Goal: Task Accomplishment & Management: Manage account settings

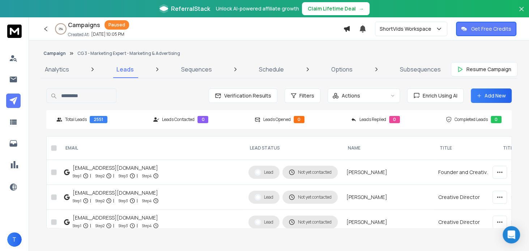
click at [484, 94] on button "Add New" at bounding box center [491, 96] width 41 height 14
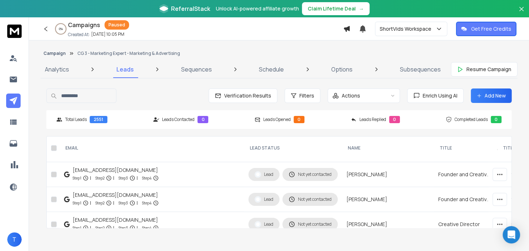
click at [158, 68] on icon at bounding box center [158, 69] width 2 height 3
click at [127, 74] on link "Leads" at bounding box center [125, 69] width 26 height 17
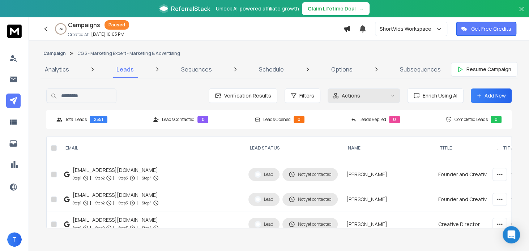
click at [353, 94] on p "Actions" at bounding box center [351, 95] width 18 height 7
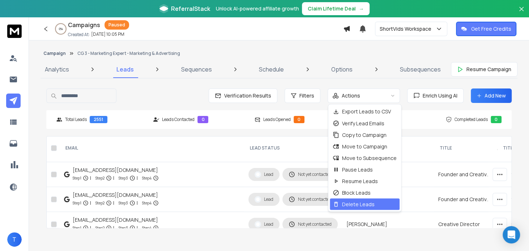
click at [364, 201] on p "Delete Leads" at bounding box center [358, 204] width 33 height 7
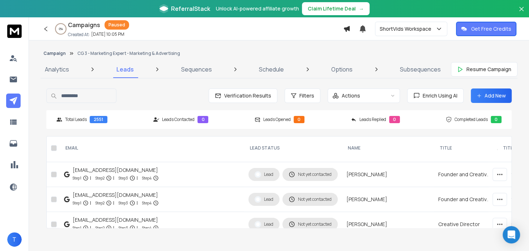
click at [56, 100] on input at bounding box center [81, 96] width 70 height 14
click at [175, 93] on div "Verification Results Filters Actions Enrich Using AI Add New" at bounding box center [278, 96] width 465 height 14
click at [55, 148] on button "Select this Page" at bounding box center [54, 148] width 6 height 6
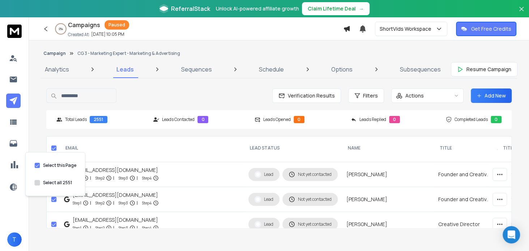
click at [54, 182] on label "Select all 2551" at bounding box center [57, 183] width 29 height 6
click at [35, 183] on button "Select this Page" at bounding box center [37, 183] width 6 height 6
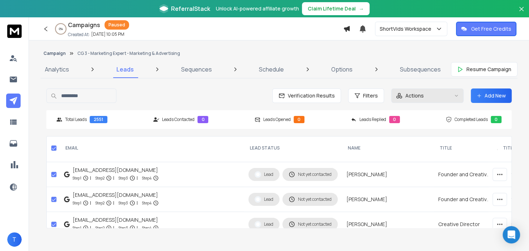
click at [457, 95] on icon "button" at bounding box center [456, 96] width 5 height 6
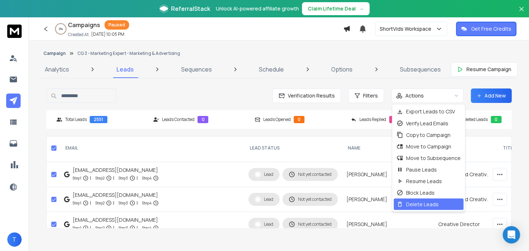
click at [429, 204] on p "Delete Leads" at bounding box center [422, 204] width 33 height 7
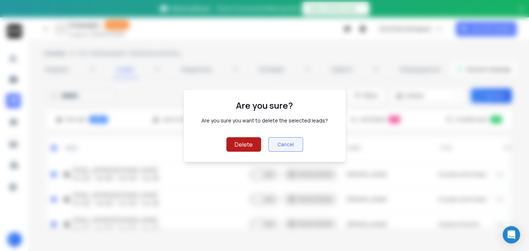
click at [247, 146] on button "Delete" at bounding box center [243, 144] width 35 height 14
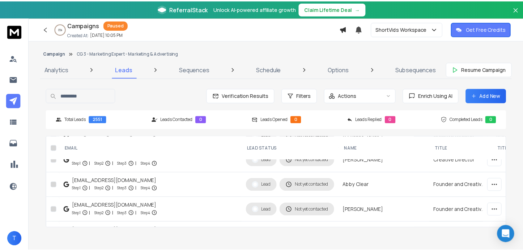
scroll to position [20, 0]
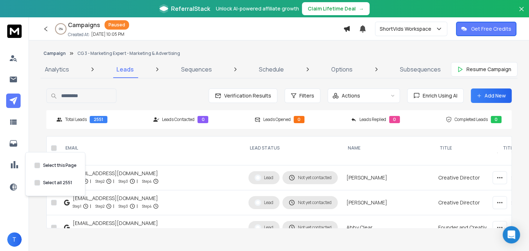
click at [52, 147] on button "Select this Page" at bounding box center [54, 148] width 6 height 6
click at [36, 182] on button "Select this Page" at bounding box center [37, 183] width 6 height 6
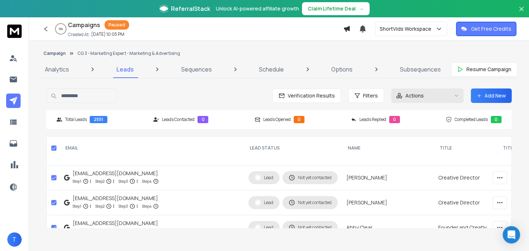
click at [436, 97] on div "Actions" at bounding box center [423, 95] width 55 height 7
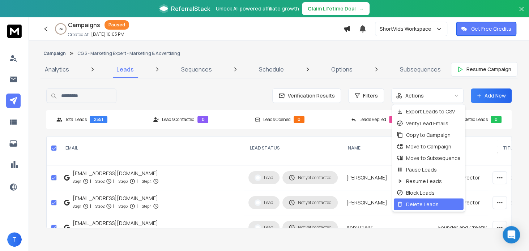
click at [424, 202] on p "Delete Leads" at bounding box center [422, 204] width 33 height 7
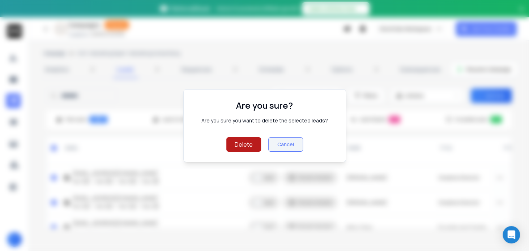
click at [248, 144] on button "Delete" at bounding box center [243, 144] width 35 height 14
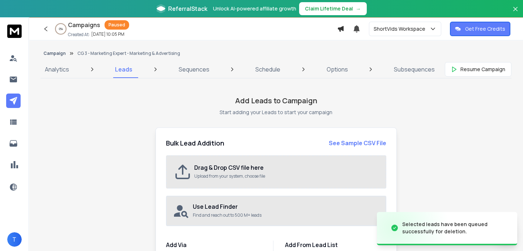
click at [352, 143] on strong "See Sample CSV File" at bounding box center [357, 143] width 57 height 8
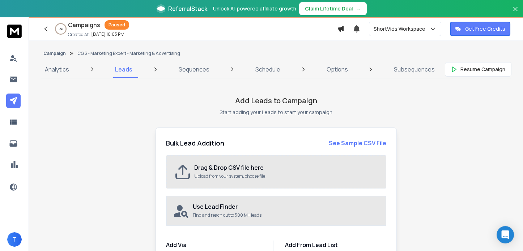
click at [202, 166] on h2 "Drag & Drop CSV file here" at bounding box center [286, 167] width 184 height 9
type input "**********"
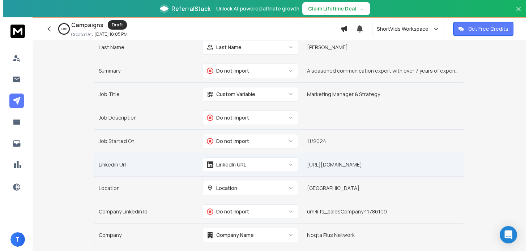
scroll to position [343, 0]
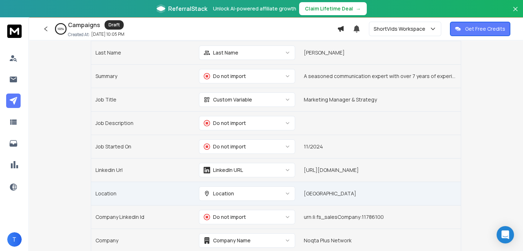
click at [287, 193] on icon "button" at bounding box center [287, 194] width 6 height 6
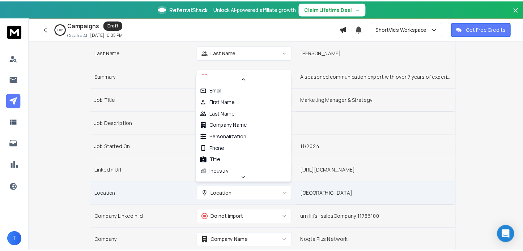
scroll to position [49, 0]
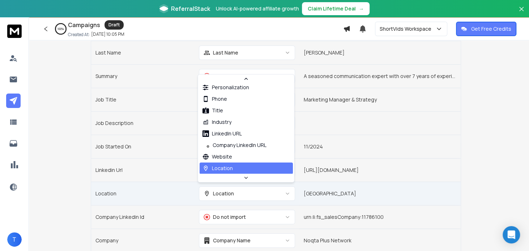
click at [287, 193] on icon "button" at bounding box center [287, 194] width 6 height 6
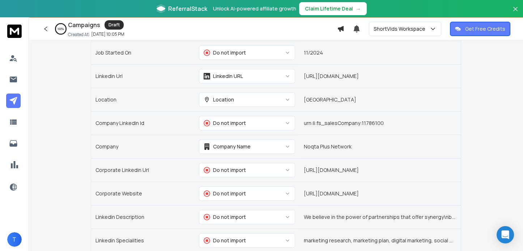
scroll to position [664, 0]
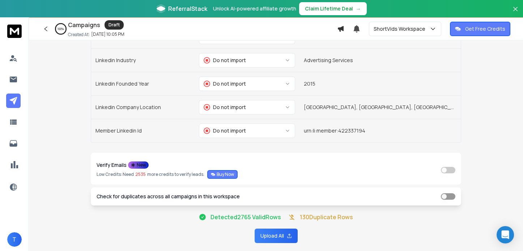
click at [271, 231] on button "Upload All" at bounding box center [275, 236] width 43 height 14
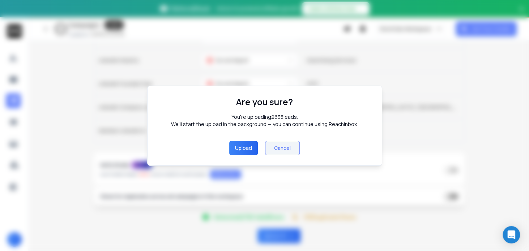
click at [245, 148] on button "Upload" at bounding box center [243, 148] width 29 height 14
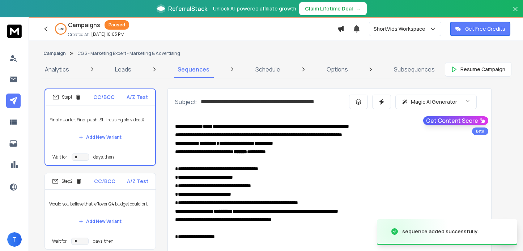
click at [270, 63] on link "Schedule" at bounding box center [268, 69] width 34 height 17
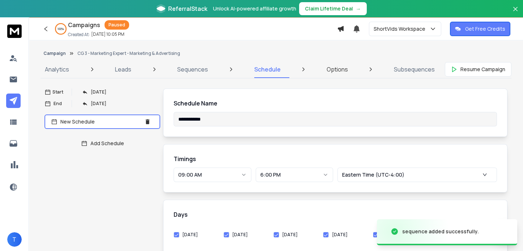
click at [338, 72] on p "Options" at bounding box center [336, 69] width 21 height 9
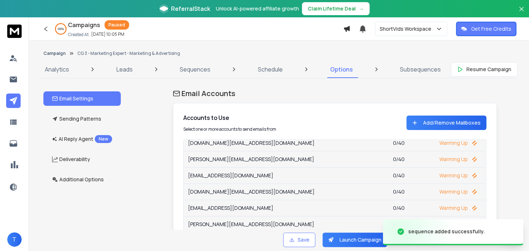
scroll to position [504, 0]
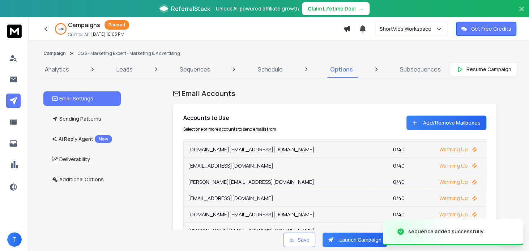
click at [348, 238] on button "Launch Campaign" at bounding box center [354, 240] width 64 height 14
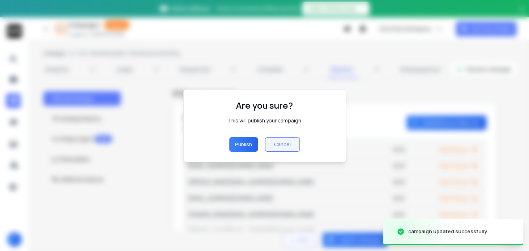
click at [237, 147] on button "Publish" at bounding box center [243, 144] width 29 height 14
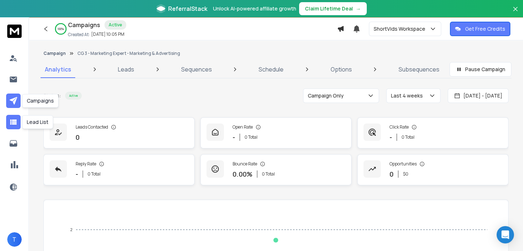
click at [9, 125] on icon at bounding box center [13, 122] width 9 height 9
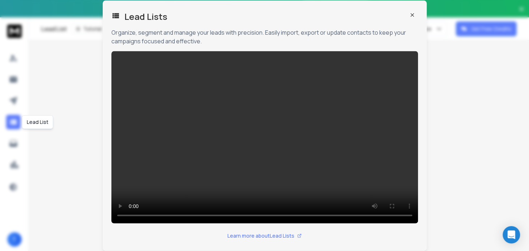
click at [10, 103] on div at bounding box center [264, 125] width 529 height 251
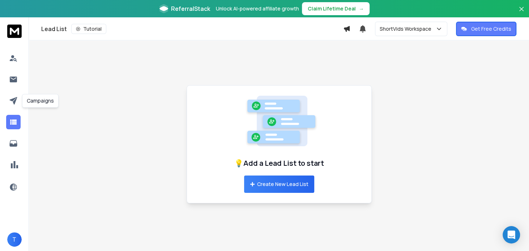
click at [10, 103] on icon at bounding box center [13, 101] width 9 height 9
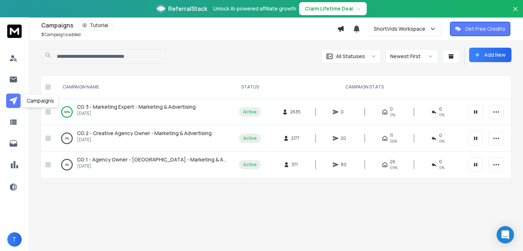
click at [303, 244] on div "Campaigns 3 Campaigns Added All Statuses Newest First Add New CAMPAIGN NAME STA…" at bounding box center [275, 173] width 471 height 251
